Goal: Task Accomplishment & Management: Manage account settings

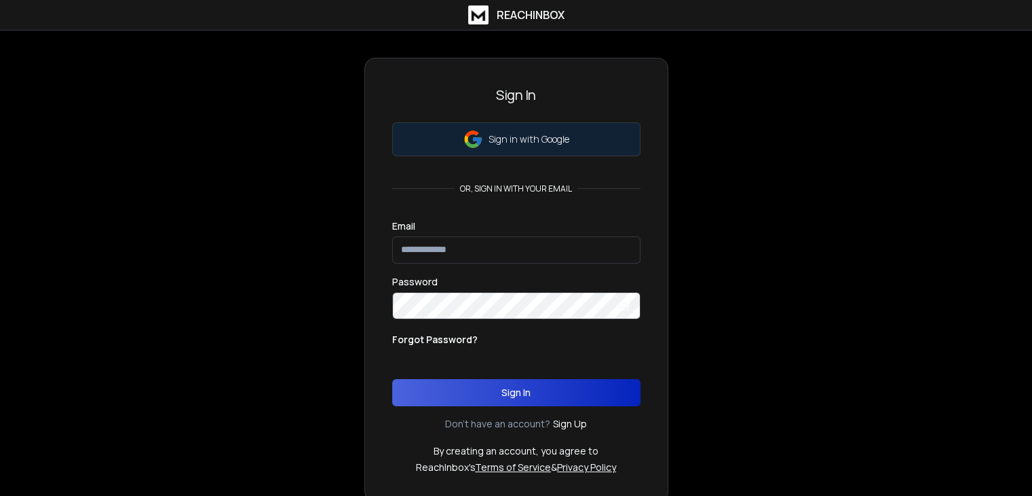
click at [608, 140] on button "Sign in with Google" at bounding box center [516, 139] width 248 height 34
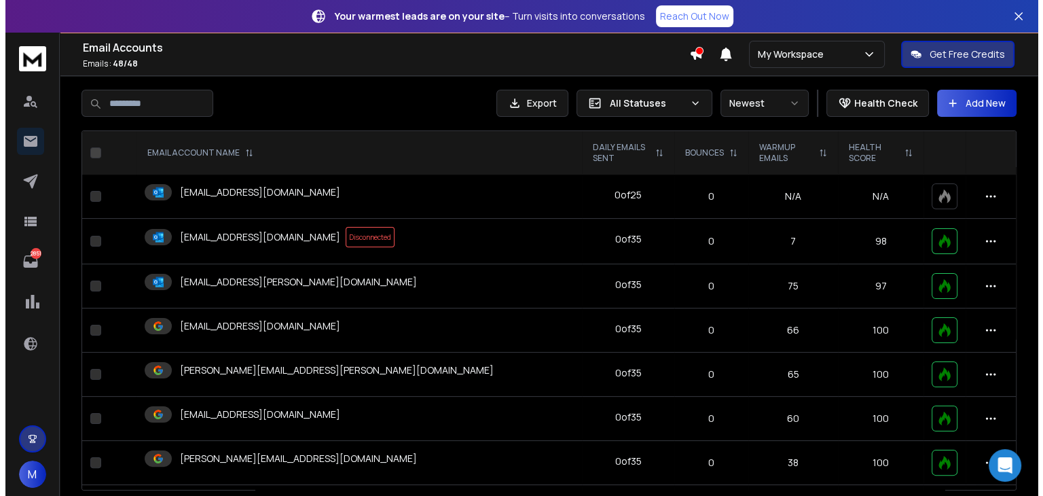
scroll to position [475, 0]
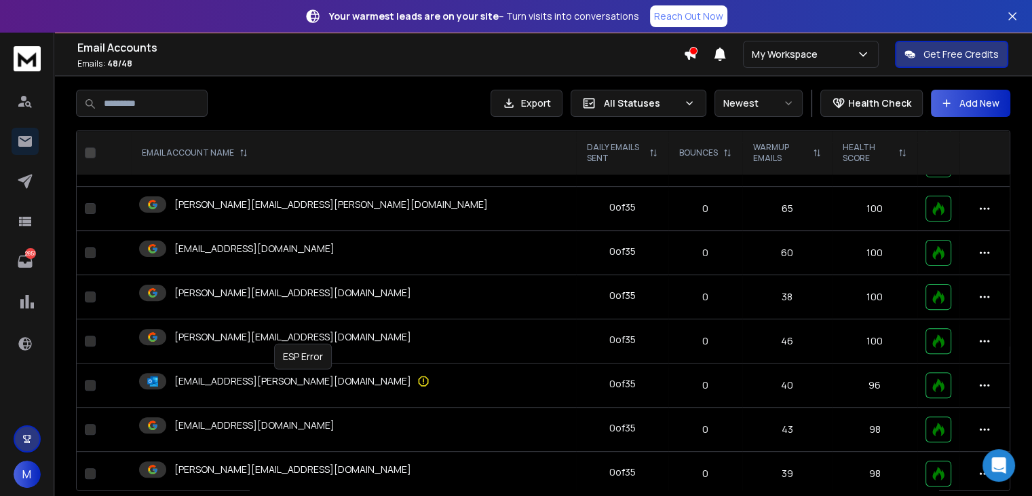
click at [417, 377] on icon at bounding box center [424, 381] width 14 height 14
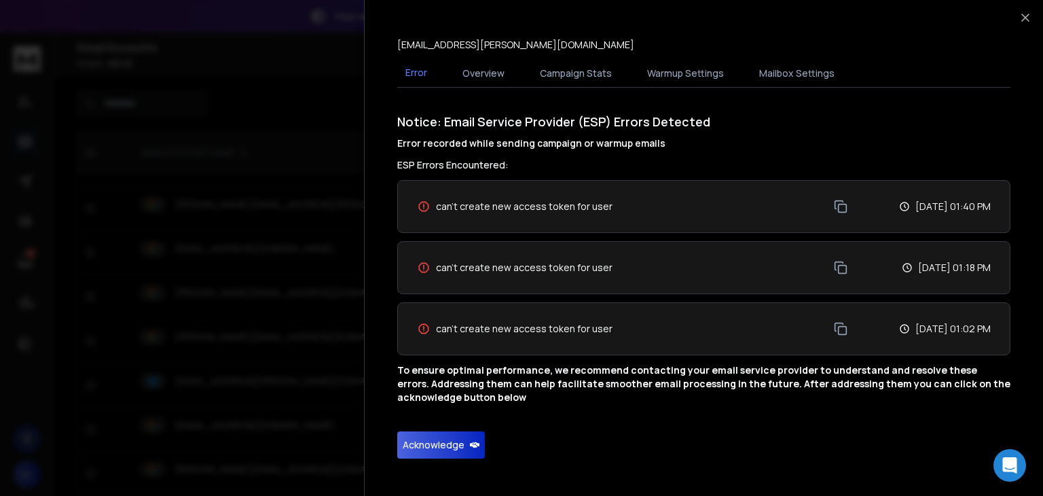
click at [692, 73] on button "Warmup Settings" at bounding box center [685, 73] width 93 height 30
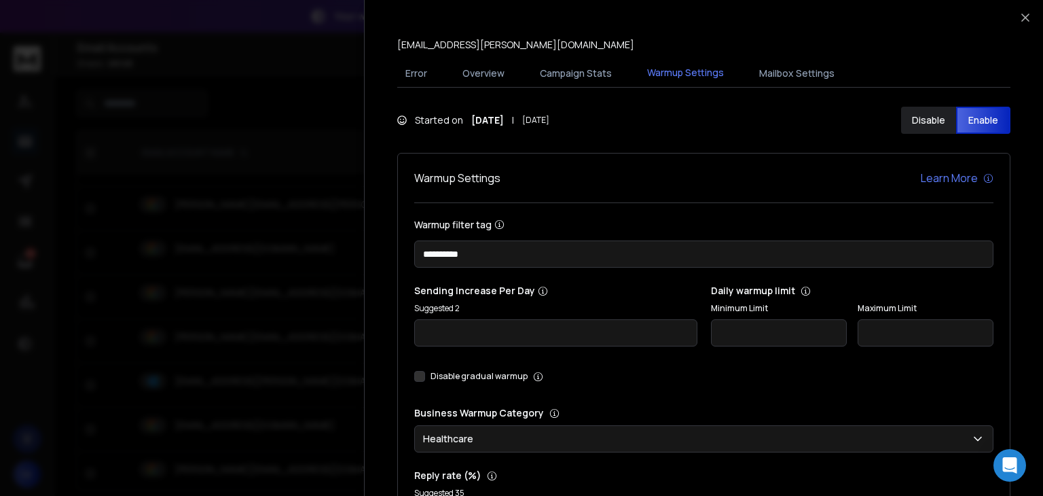
click at [778, 73] on button "Mailbox Settings" at bounding box center [797, 73] width 92 height 30
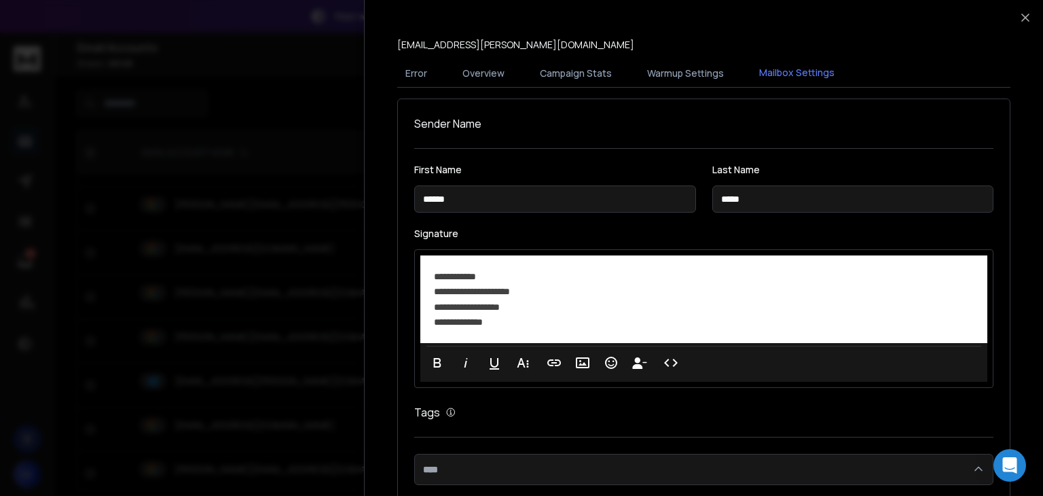
click at [516, 274] on div "**********" at bounding box center [702, 276] width 536 height 15
copy div "**********"
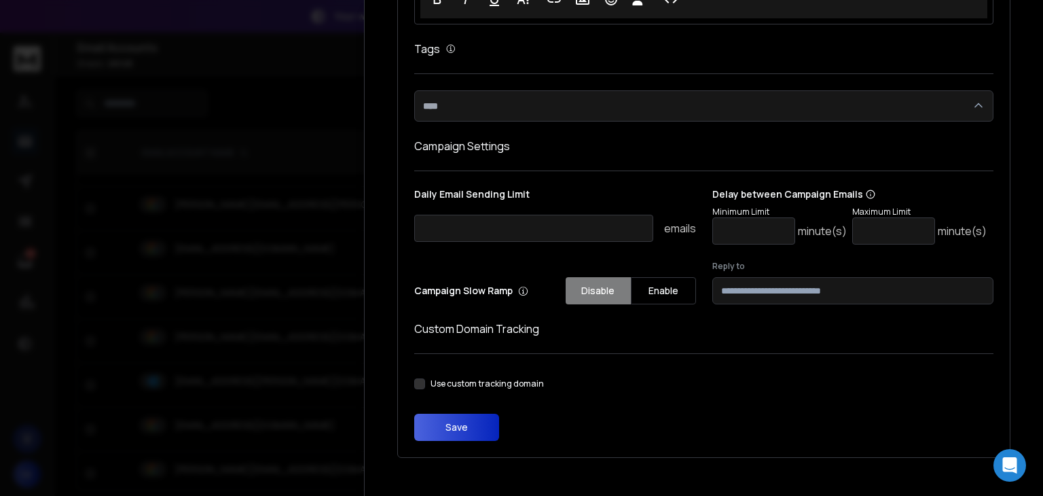
click at [453, 420] on button "Save" at bounding box center [456, 426] width 85 height 27
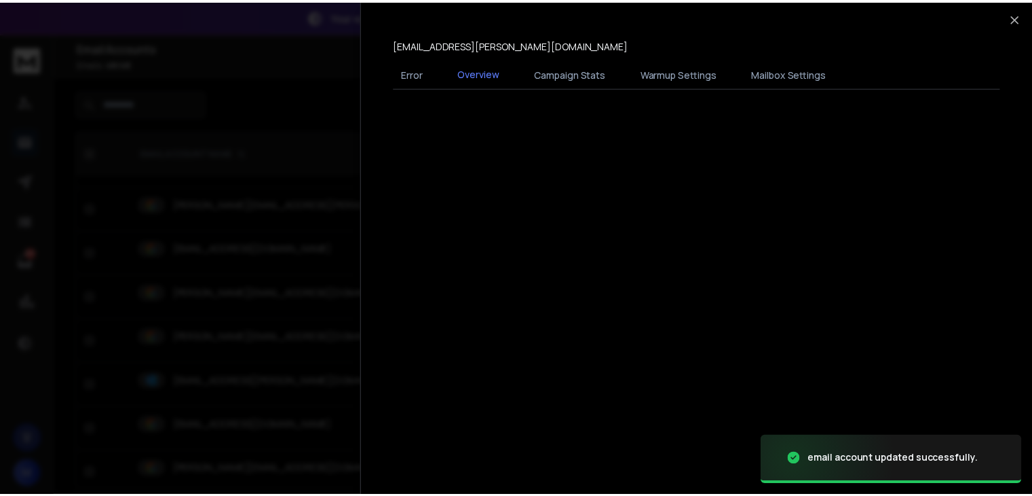
scroll to position [0, 0]
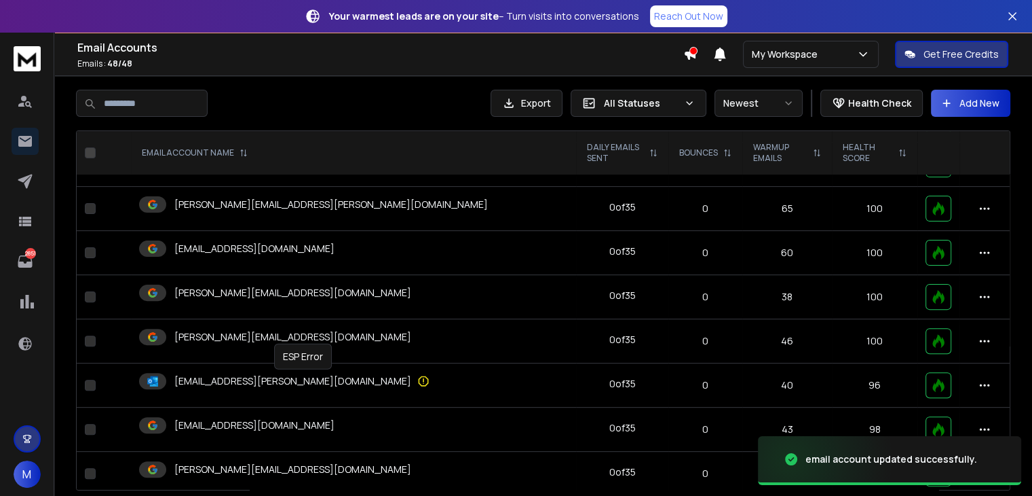
click at [417, 378] on icon at bounding box center [424, 381] width 14 height 14
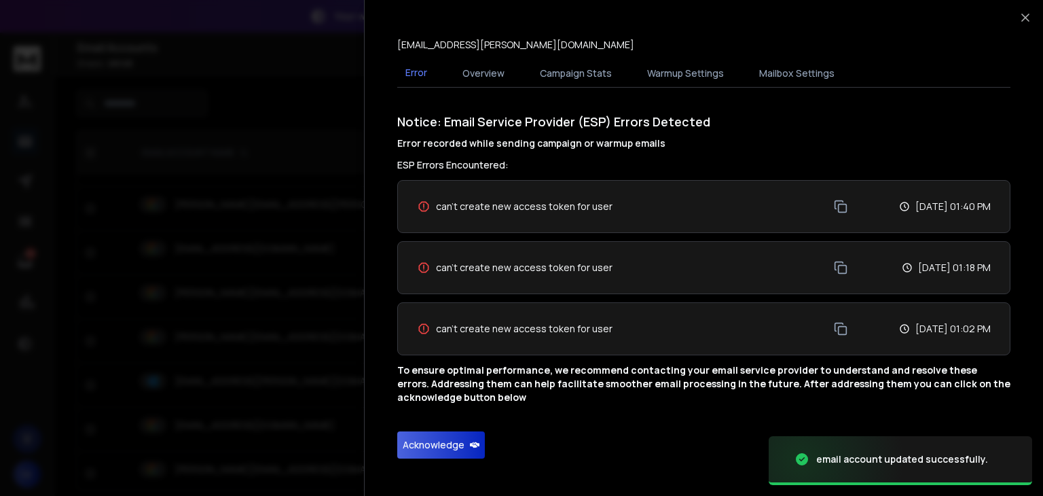
click at [466, 445] on button "Acknowledge" at bounding box center [441, 444] width 88 height 27
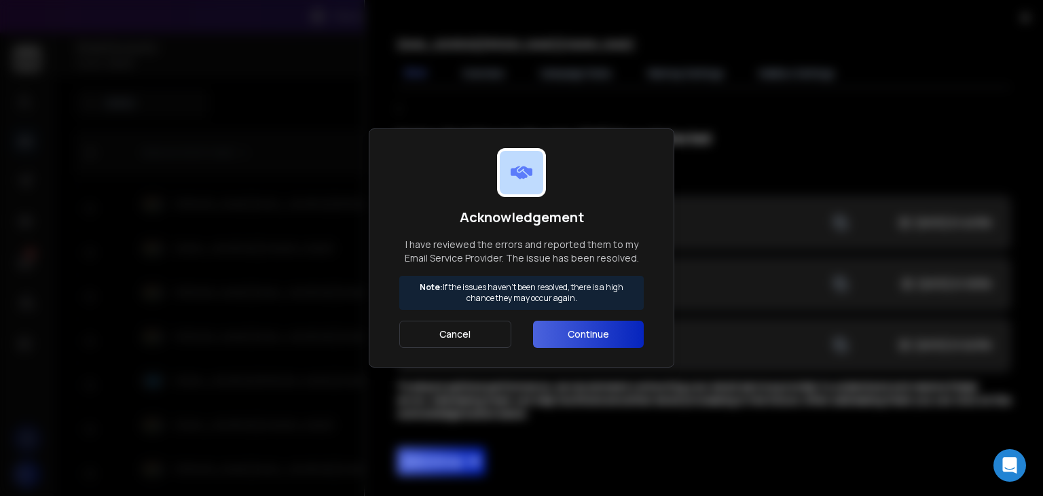
click at [595, 339] on button "Continue" at bounding box center [588, 333] width 111 height 27
